Goal: Find specific page/section: Find specific page/section

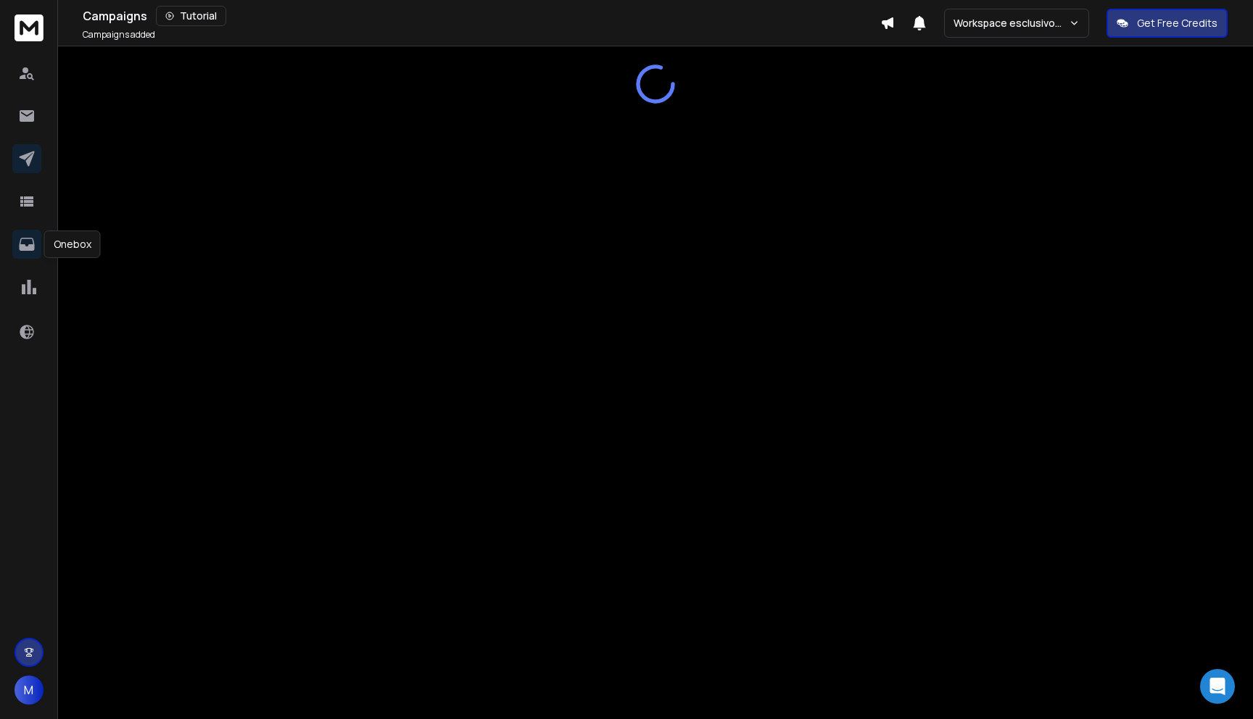
click at [38, 244] on link at bounding box center [26, 244] width 29 height 29
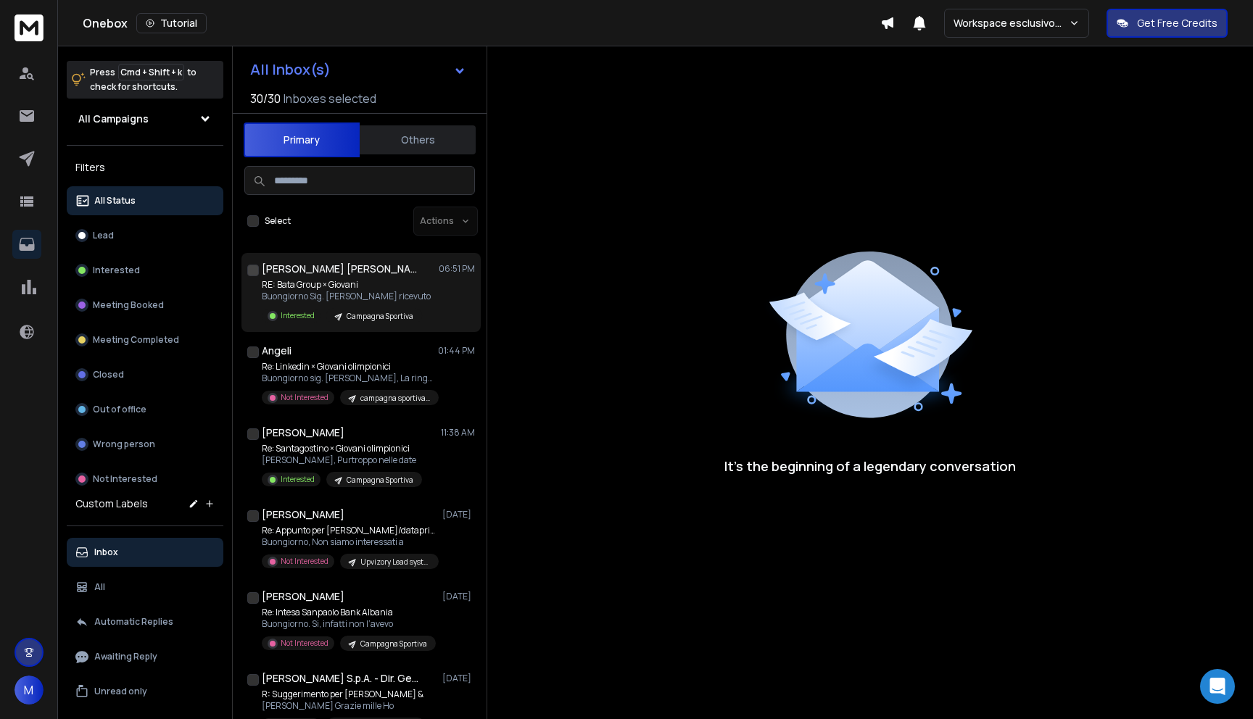
click at [403, 278] on div "Anna Accardo Palumbo 06:51 PM RE: Bata Group × Giovani Buongiorno Sig. Siani, A…" at bounding box center [368, 293] width 213 height 62
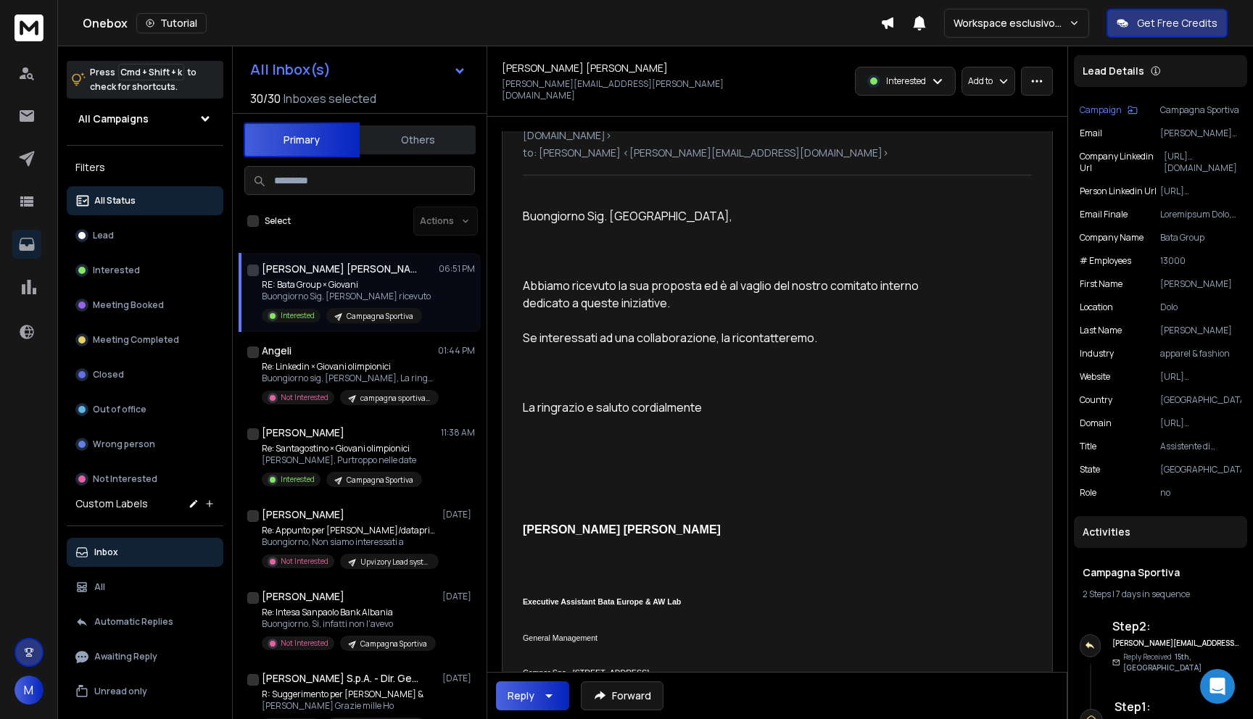
scroll to position [118, 0]
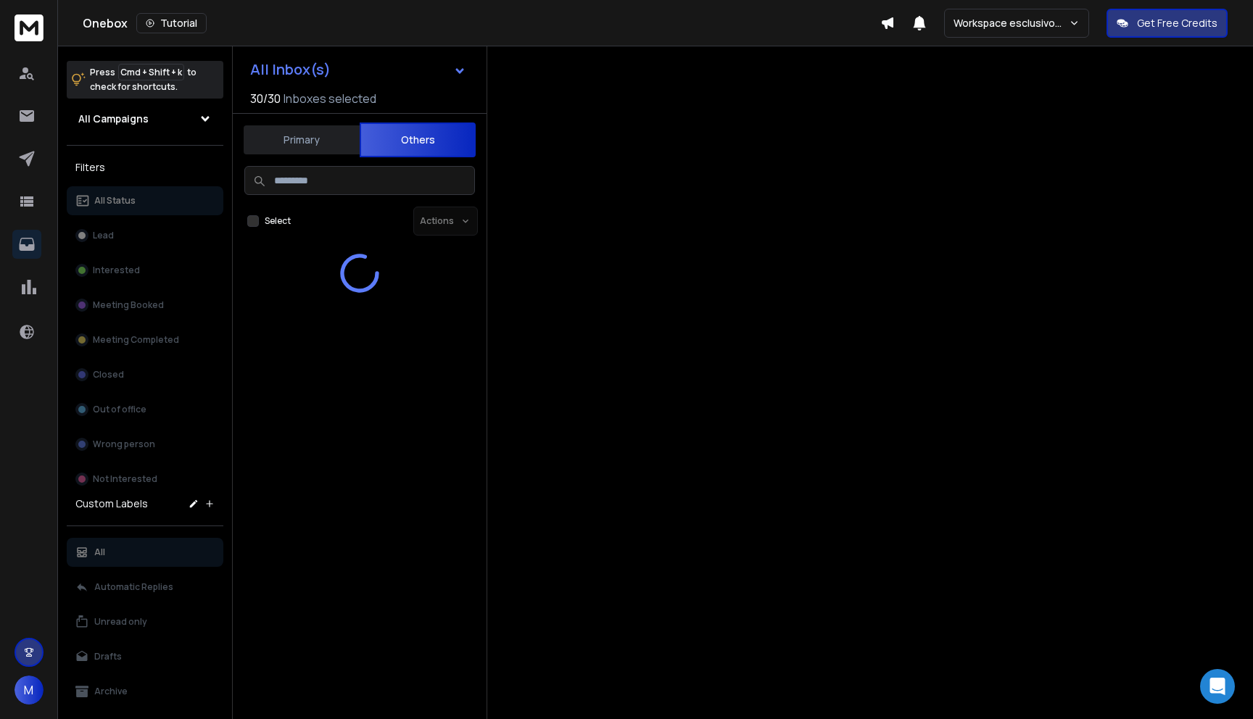
click at [433, 144] on button "Others" at bounding box center [418, 140] width 116 height 35
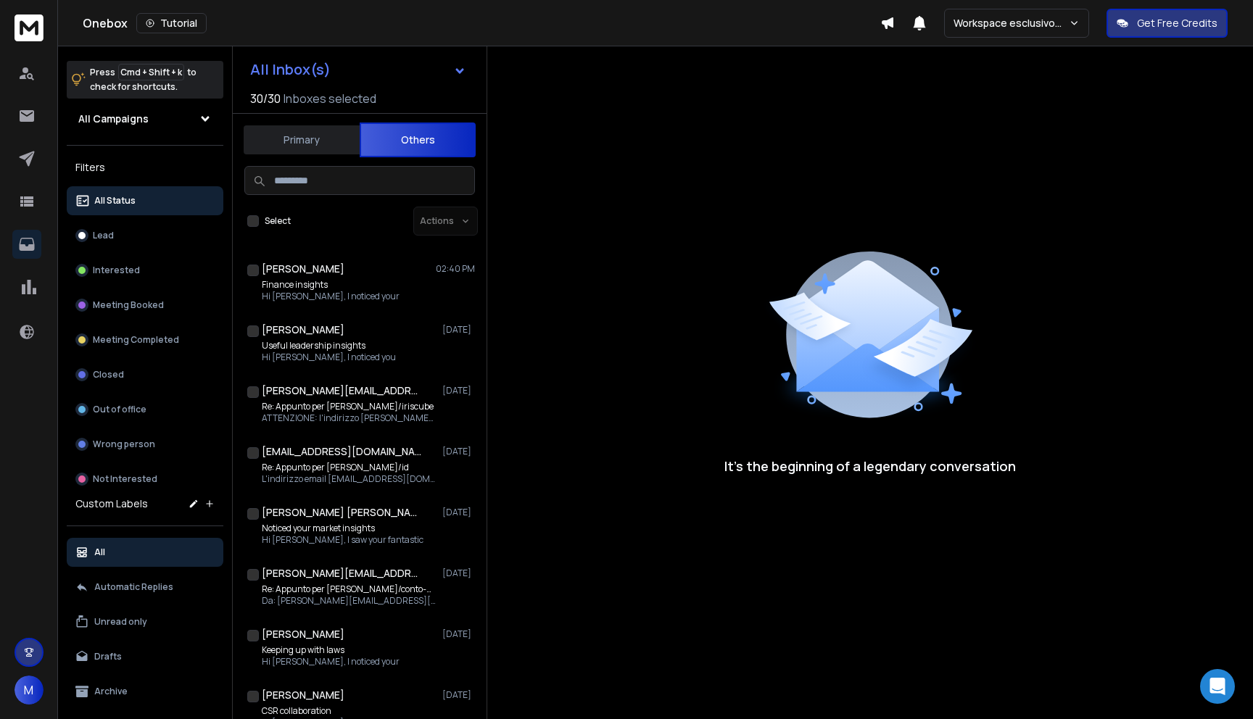
click at [336, 141] on button "Primary" at bounding box center [302, 140] width 116 height 32
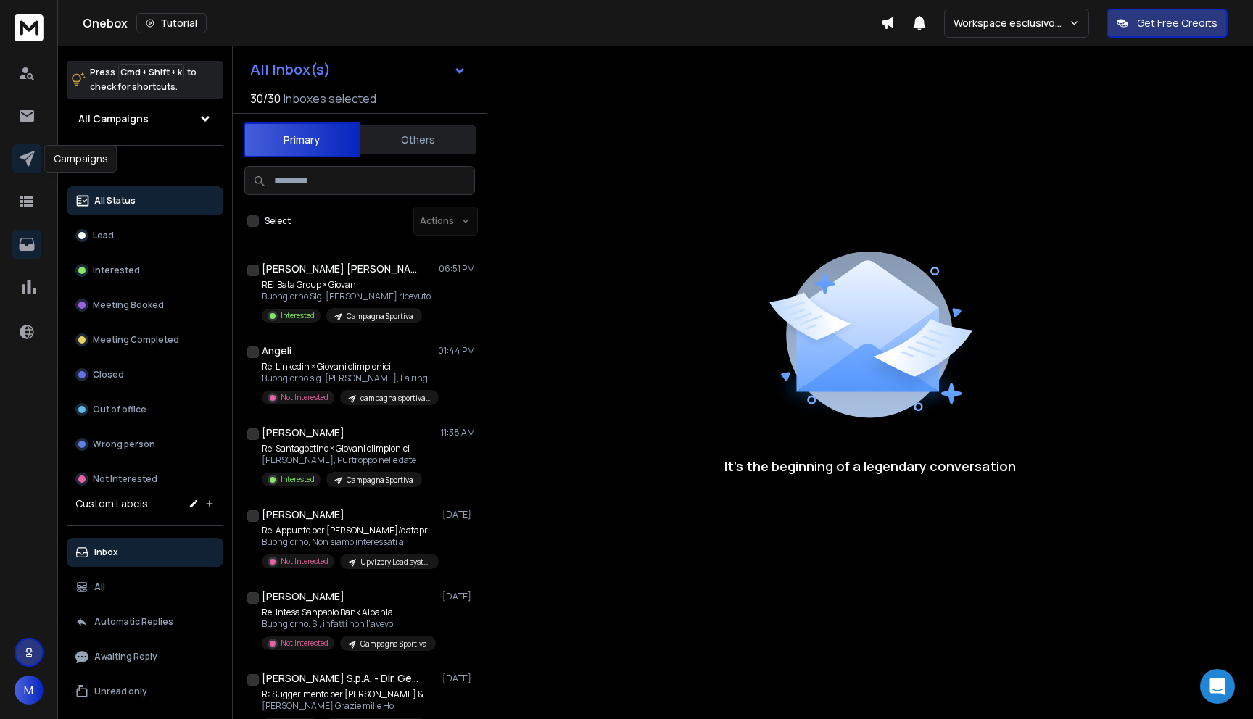
click at [28, 158] on icon at bounding box center [26, 159] width 15 height 15
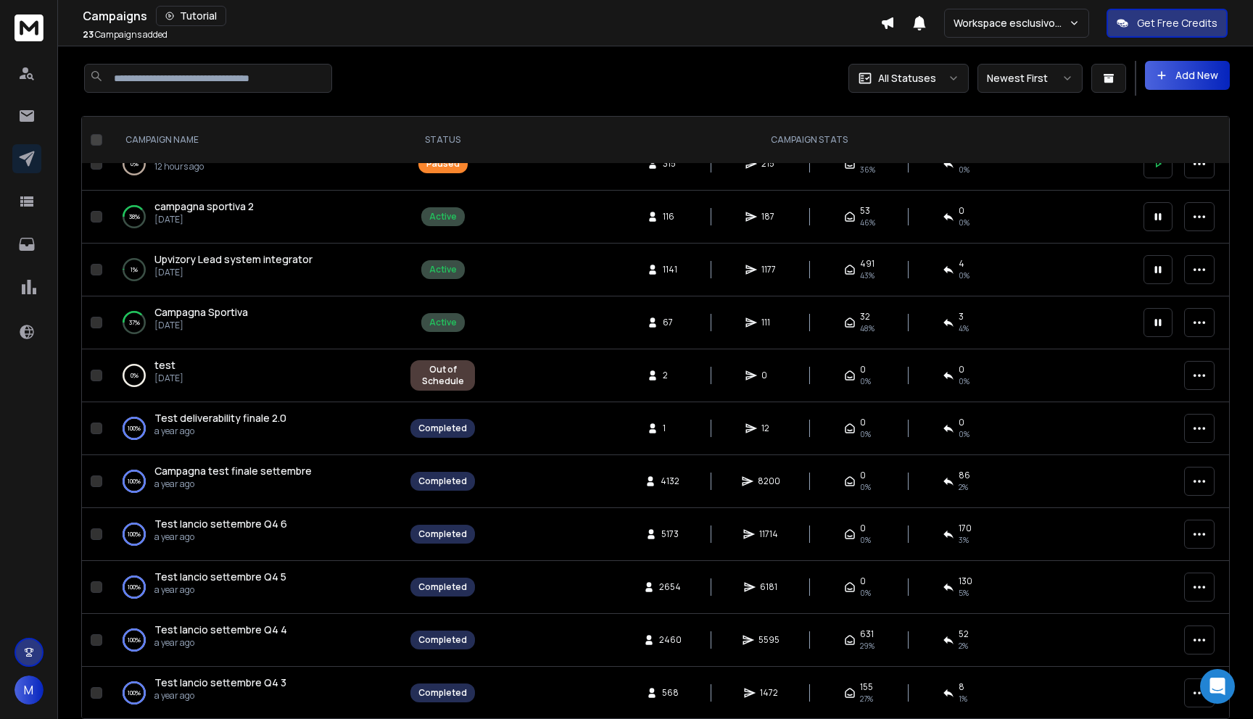
scroll to position [82, 0]
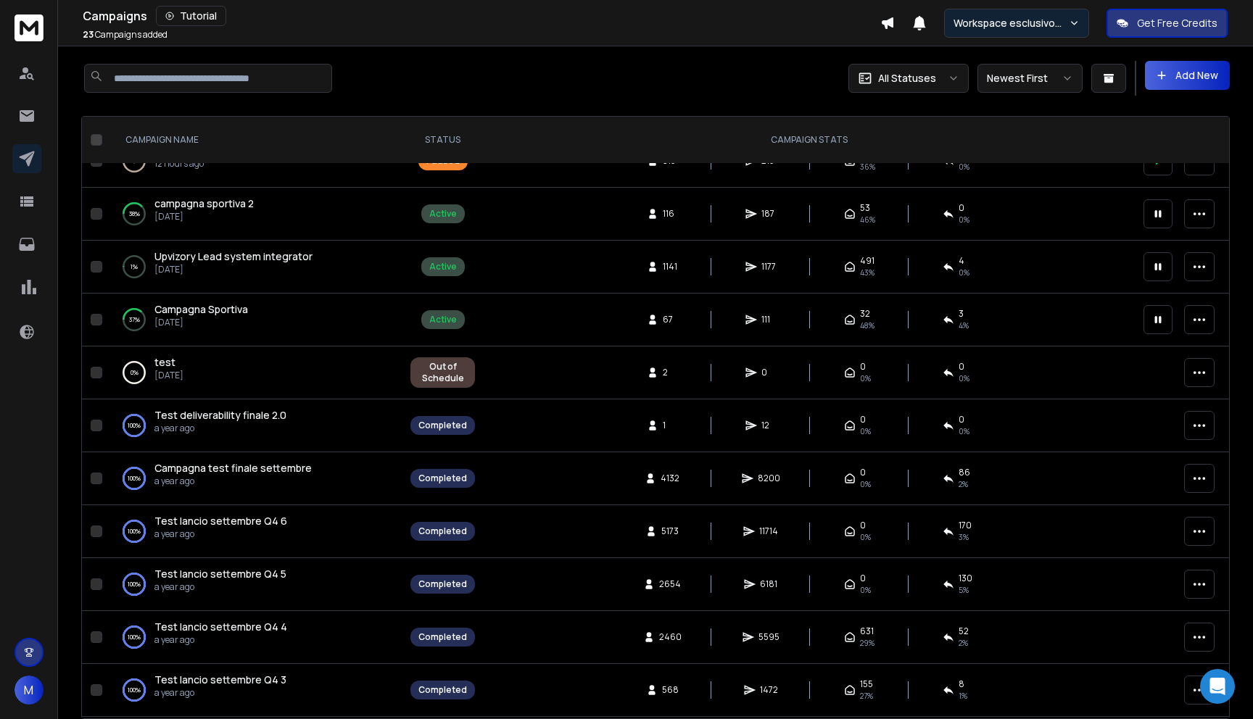
click at [991, 25] on p "Workspace esclusivo upvizory" at bounding box center [1010, 23] width 115 height 14
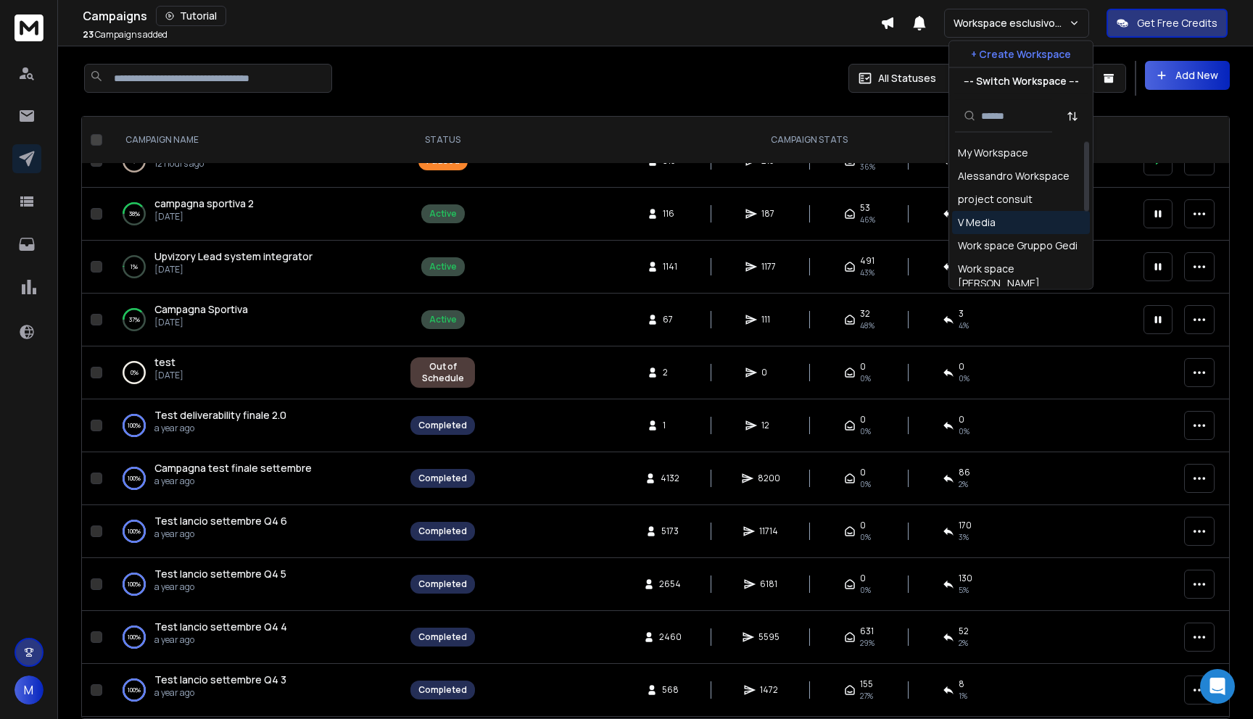
click at [1032, 217] on div "V Media" at bounding box center [1021, 222] width 138 height 23
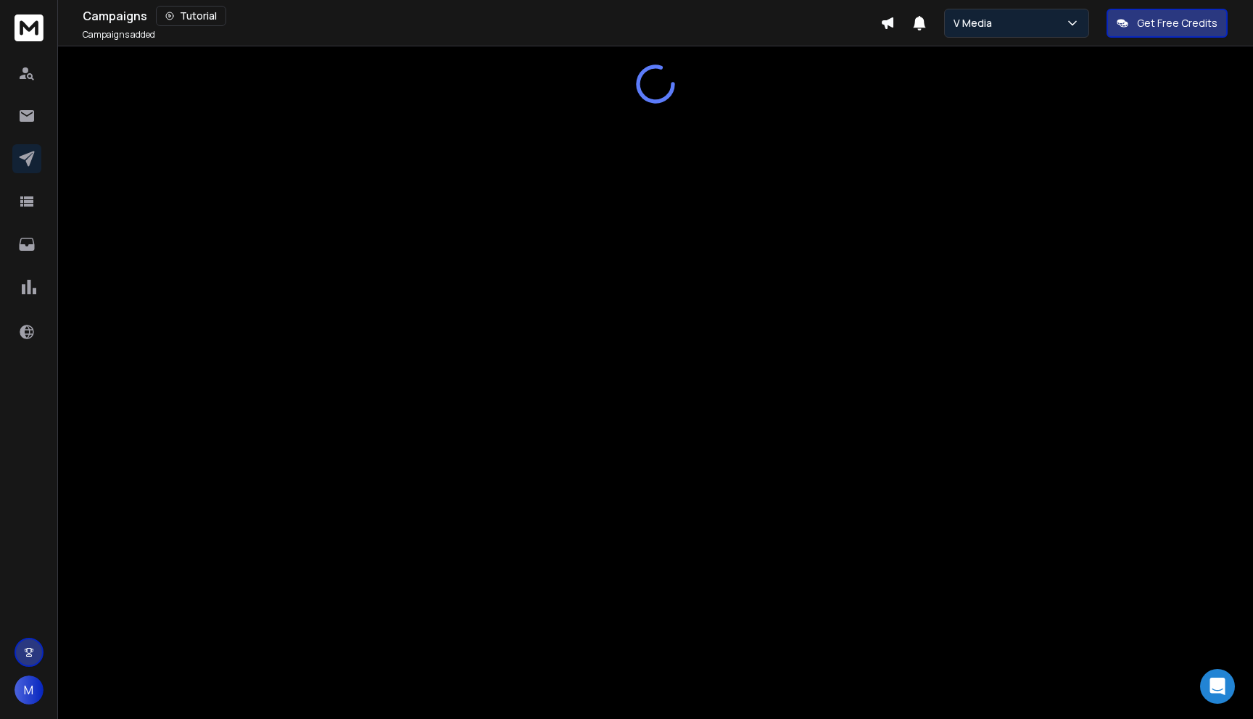
click at [998, 23] on p "V Media" at bounding box center [975, 23] width 44 height 14
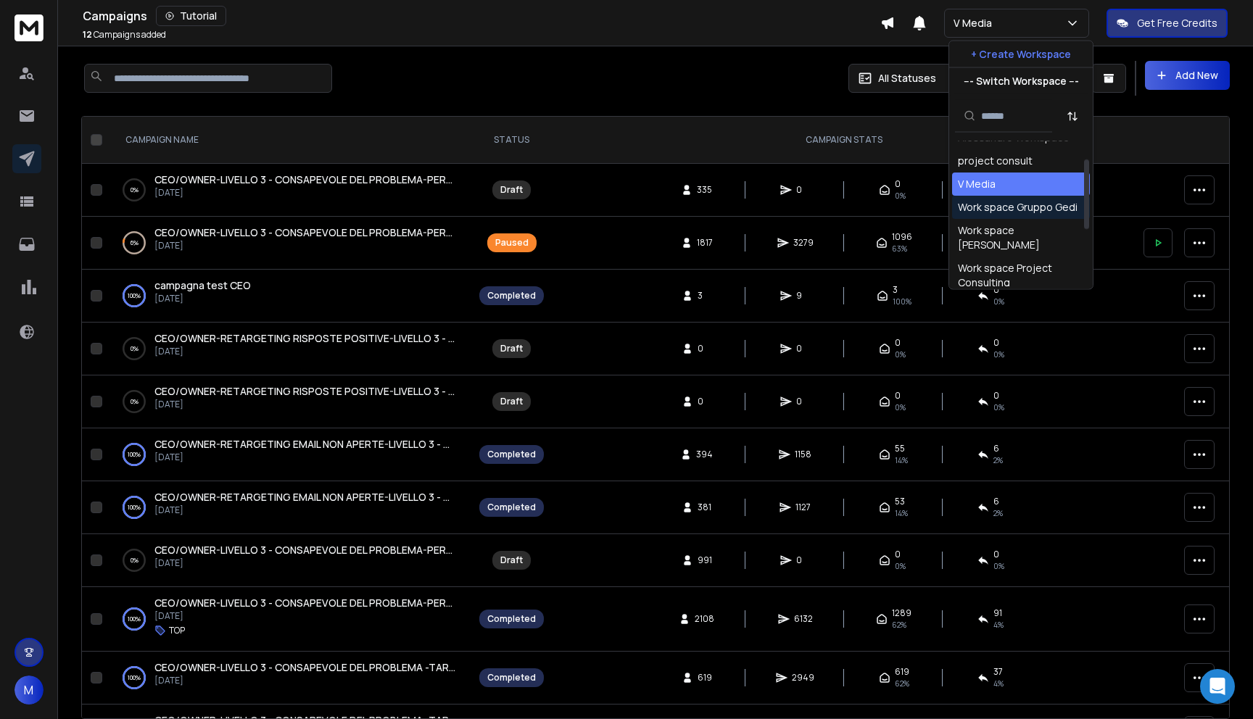
scroll to position [46, 0]
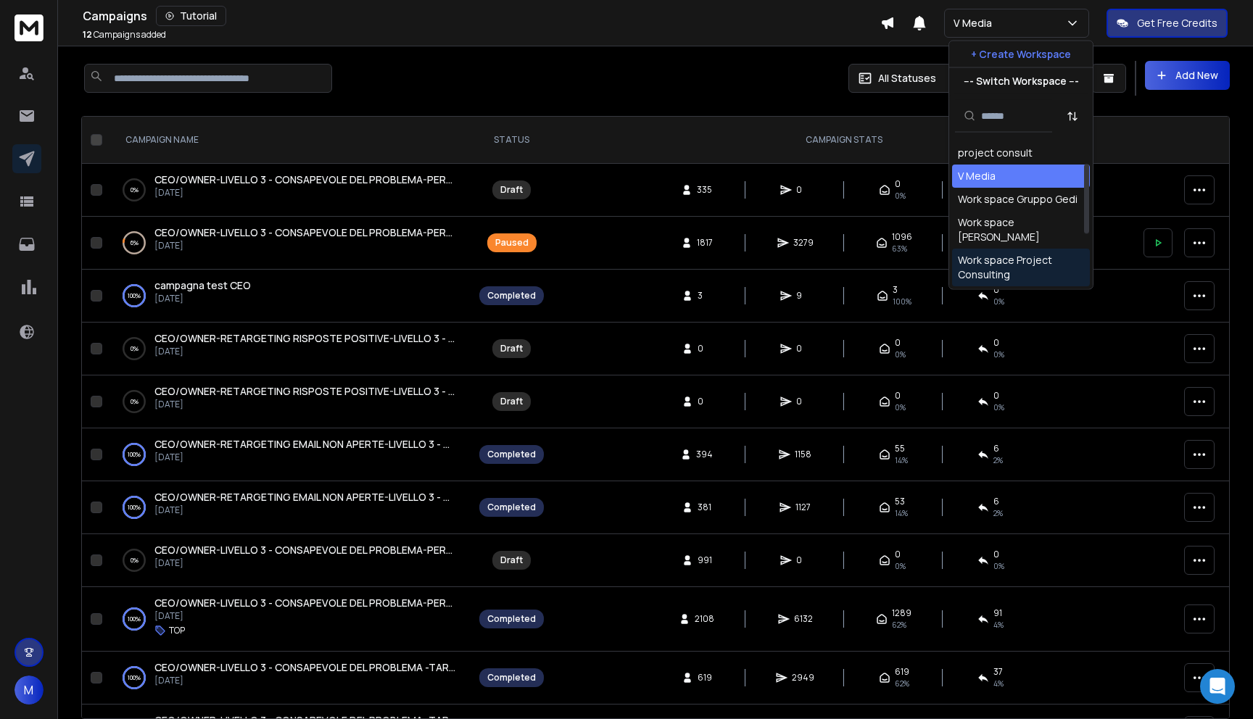
click at [1011, 253] on div "Work space Project Consulting" at bounding box center [1021, 267] width 126 height 29
